Goal: Navigation & Orientation: Find specific page/section

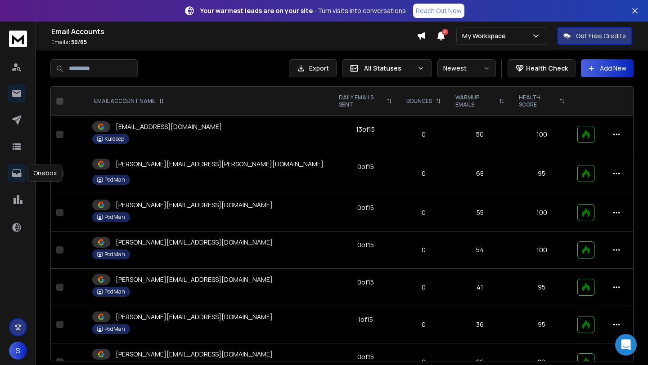
scroll to position [5, 0]
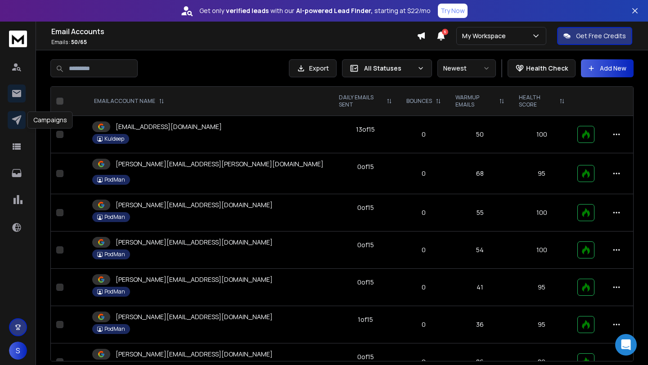
click at [22, 115] on link at bounding box center [17, 120] width 18 height 18
